Goal: Navigation & Orientation: Find specific page/section

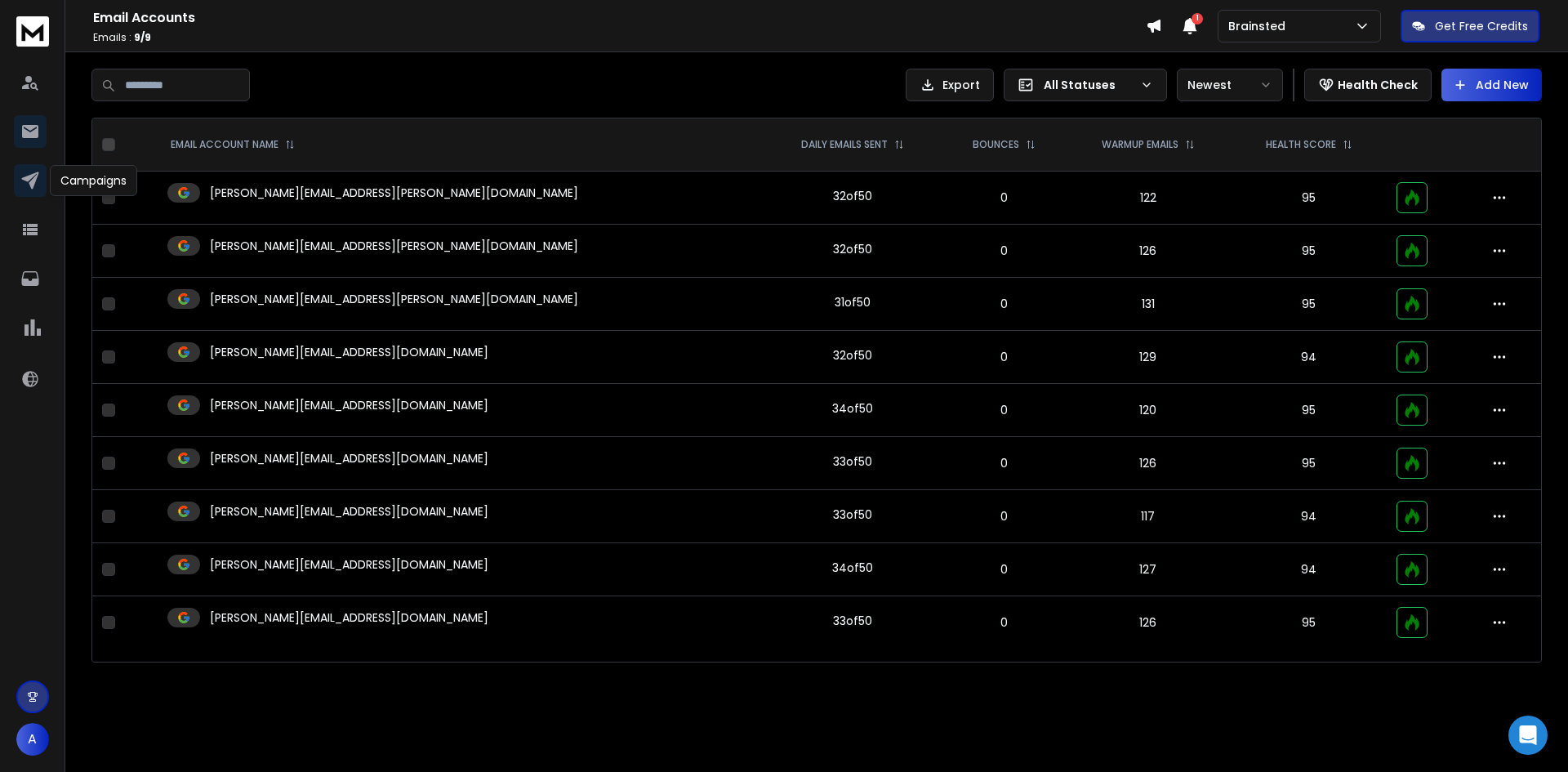
click at [34, 184] on icon at bounding box center [30, 180] width 17 height 17
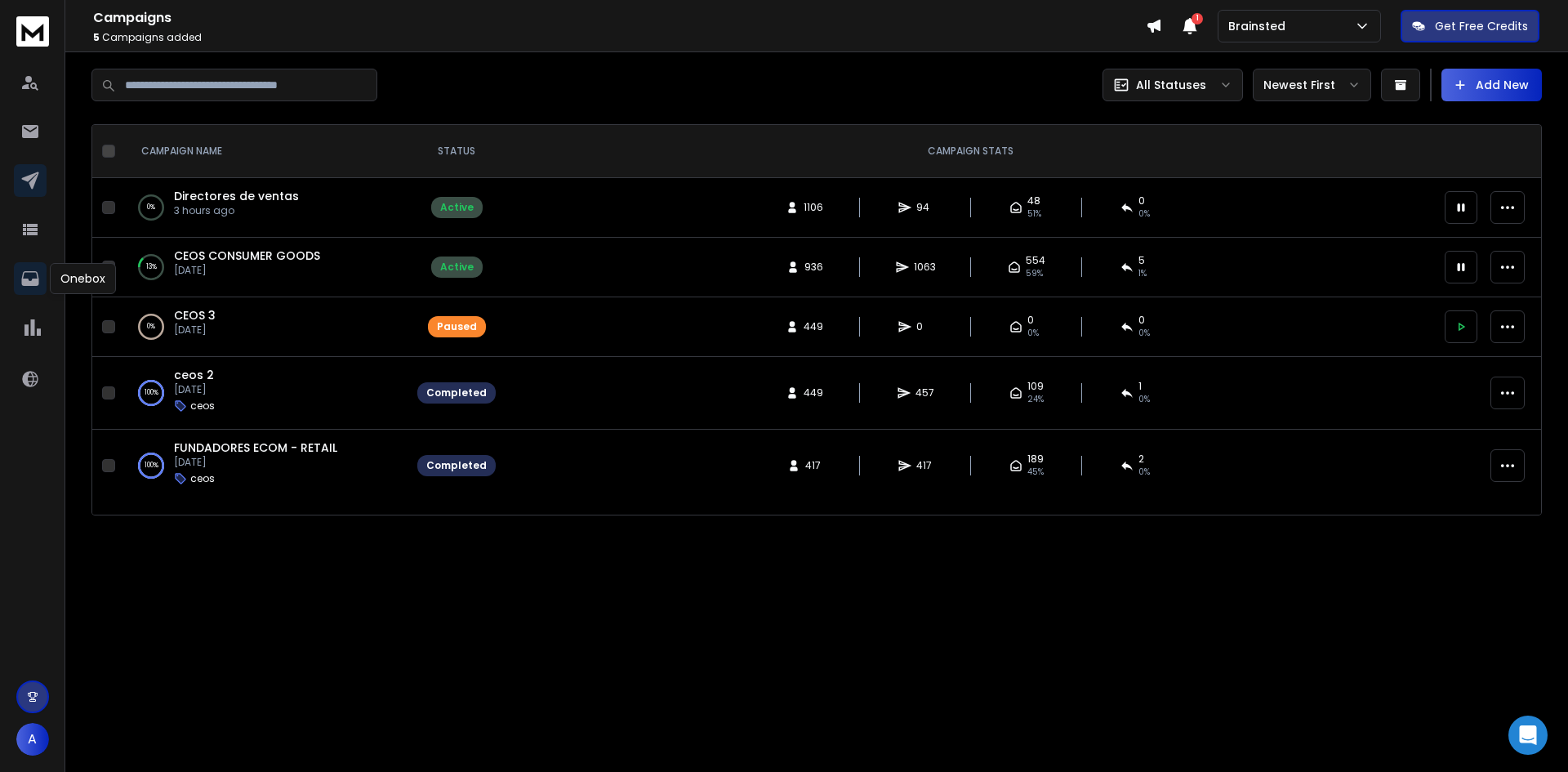
click at [33, 272] on icon at bounding box center [30, 278] width 17 height 15
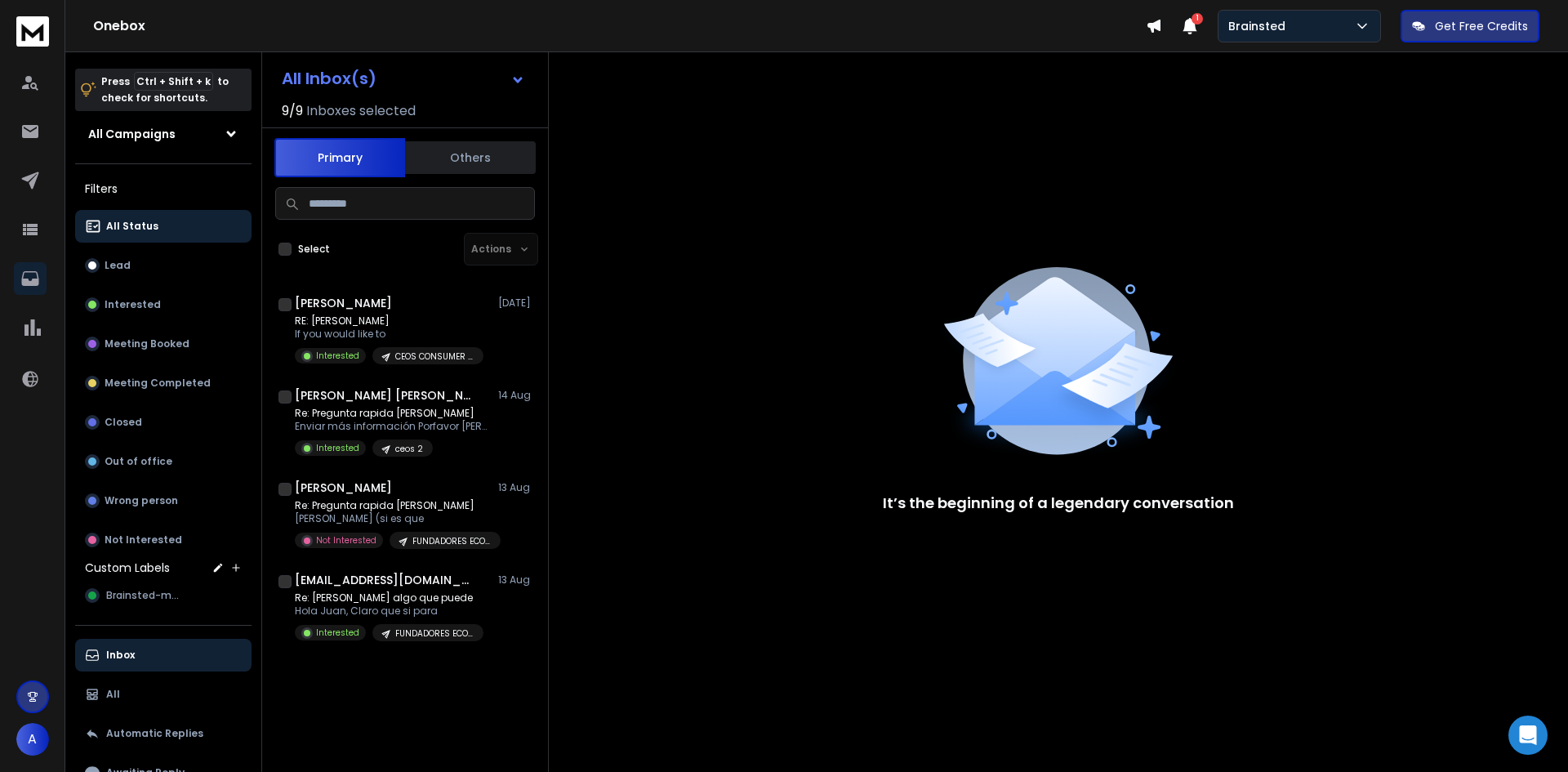
click at [1323, 40] on button "Brainsted" at bounding box center [1300, 25] width 164 height 33
